Goal: Information Seeking & Learning: Check status

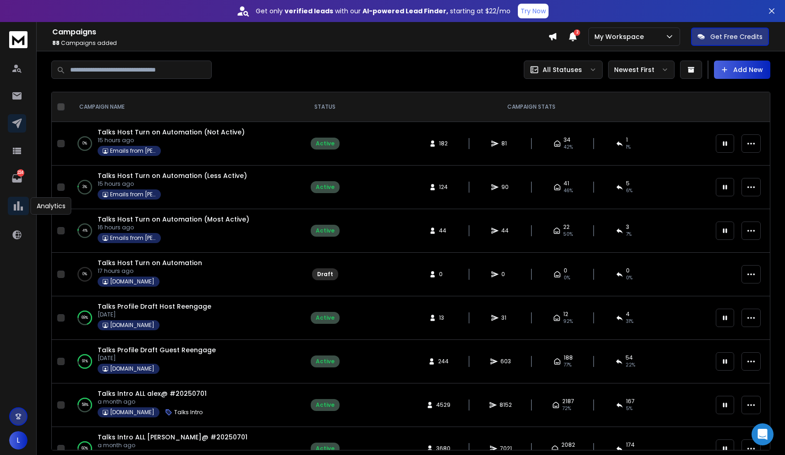
click at [13, 205] on icon at bounding box center [18, 206] width 14 height 14
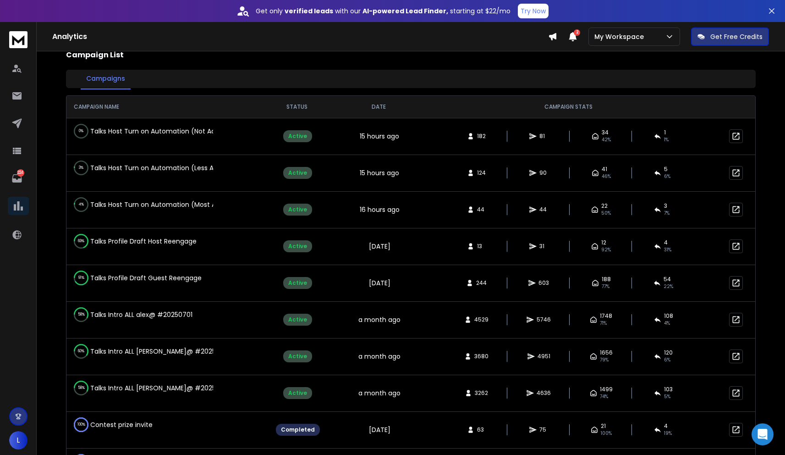
scroll to position [480, 0]
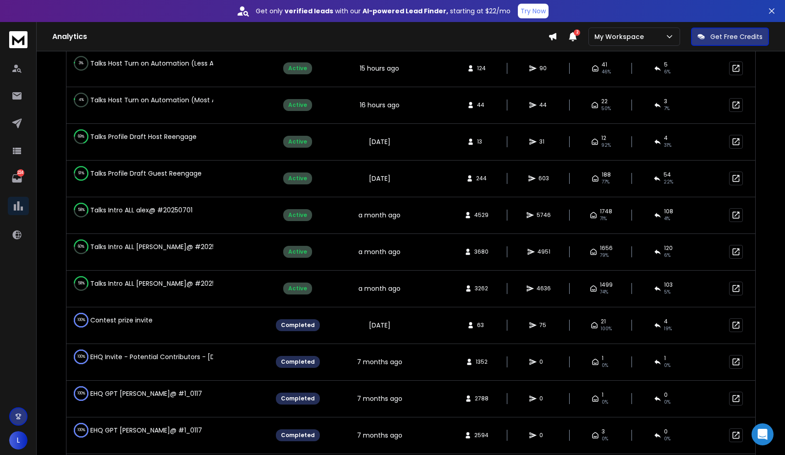
click at [734, 285] on icon at bounding box center [735, 288] width 9 height 9
click at [738, 250] on icon at bounding box center [735, 251] width 7 height 7
click at [734, 217] on icon at bounding box center [735, 214] width 9 height 9
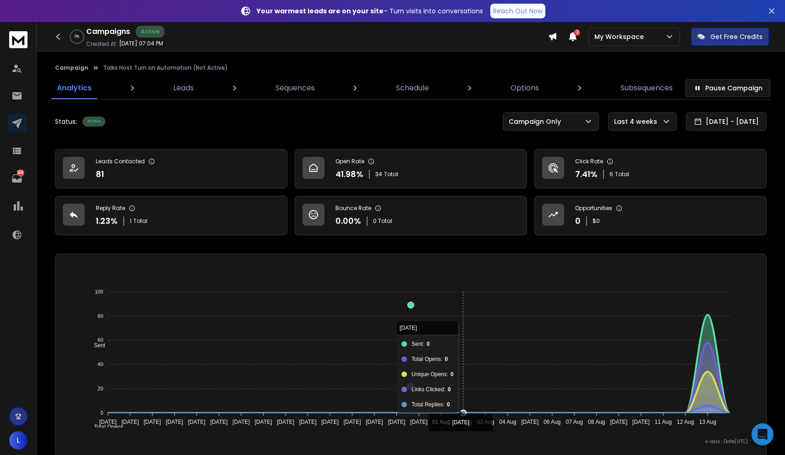
scroll to position [2, 0]
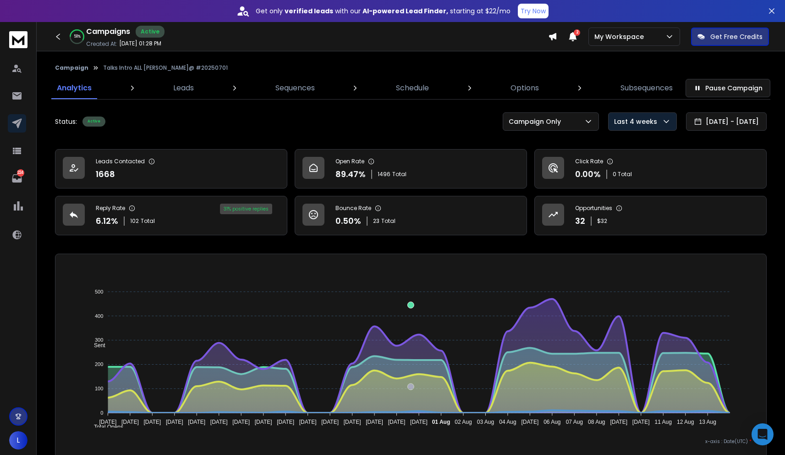
click at [624, 125] on p "Last 4 weeks" at bounding box center [637, 121] width 47 height 9
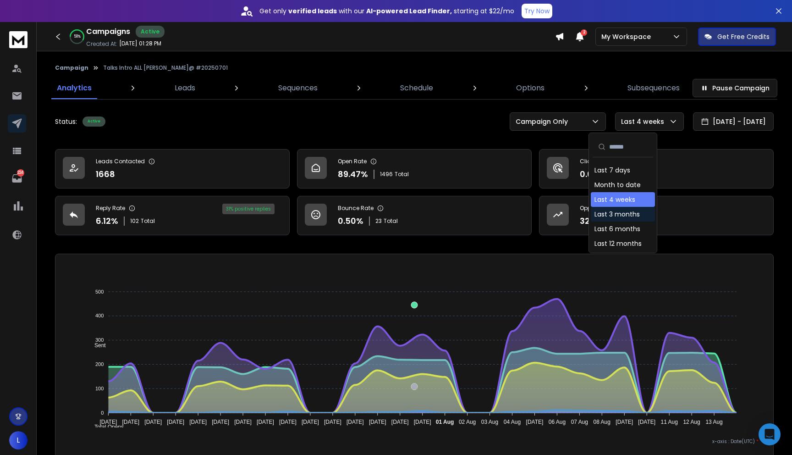
click at [618, 217] on div "Last 3 months" at bounding box center [616, 213] width 45 height 9
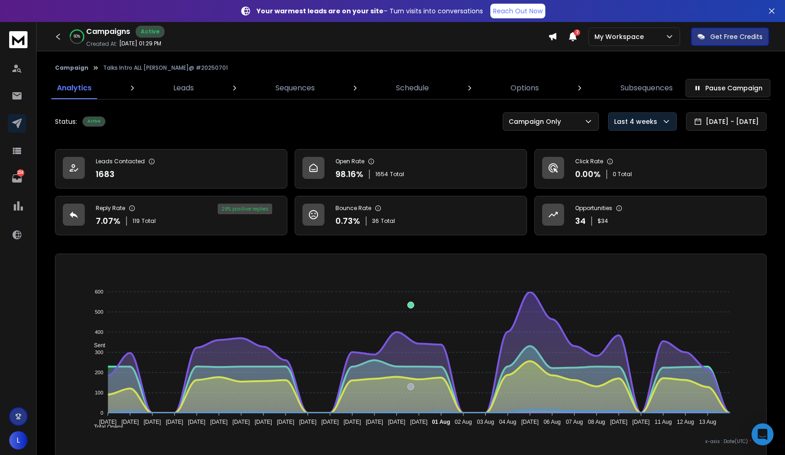
click at [616, 115] on button "Last 4 weeks" at bounding box center [642, 121] width 69 height 18
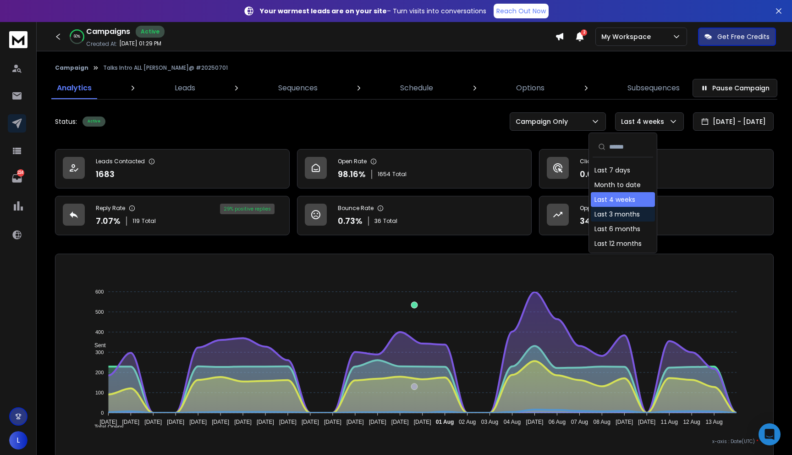
click at [622, 215] on div "Last 3 months" at bounding box center [616, 213] width 45 height 9
